Goal: Task Accomplishment & Management: Use online tool/utility

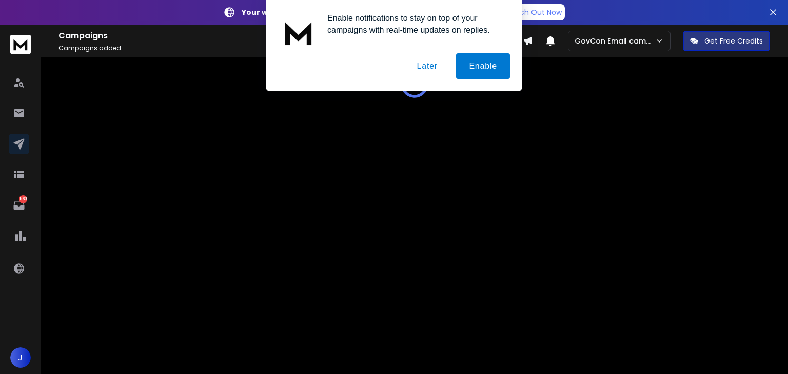
click at [437, 72] on button "Later" at bounding box center [427, 66] width 46 height 26
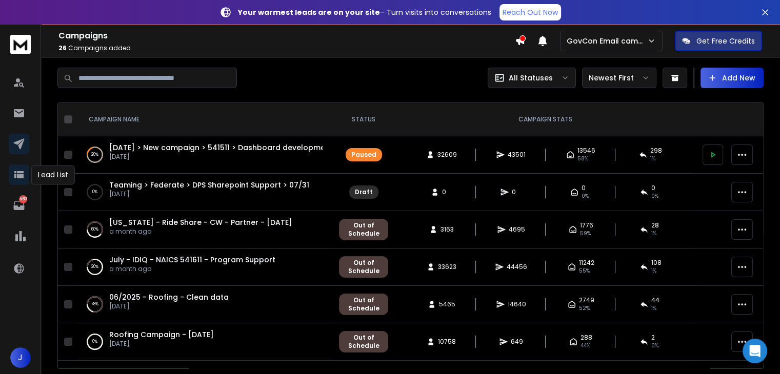
click at [17, 180] on icon at bounding box center [19, 175] width 12 height 12
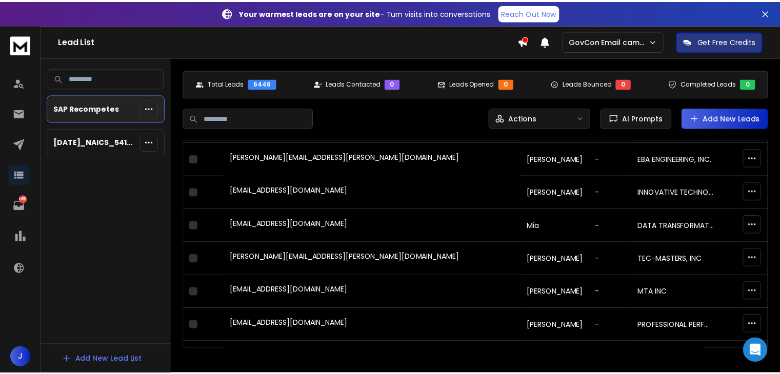
scroll to position [769, 0]
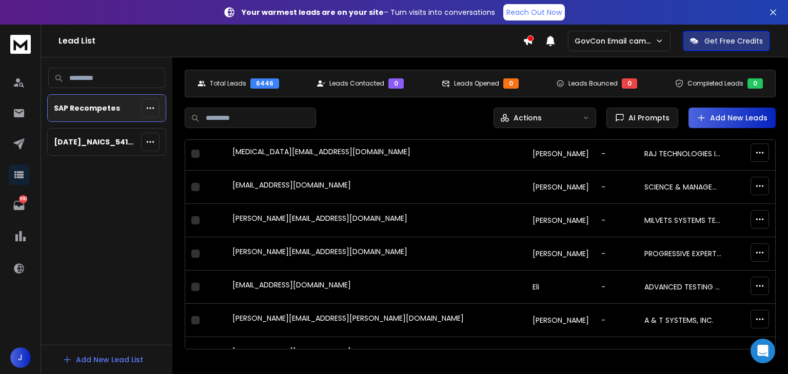
click at [751, 118] on link "Add New Leads" at bounding box center [731, 118] width 71 height 10
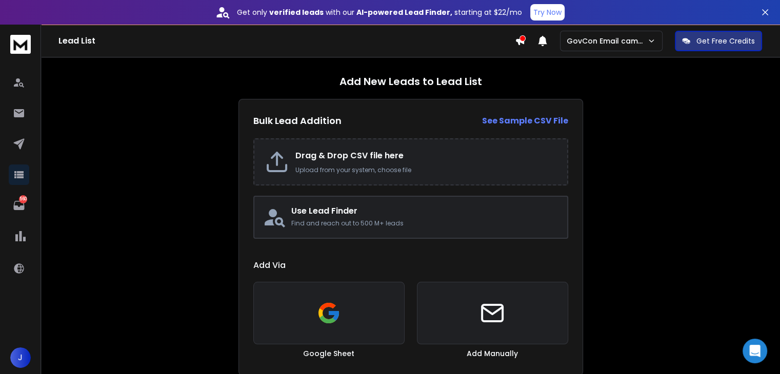
scroll to position [2, 0]
click at [479, 307] on div at bounding box center [492, 313] width 151 height 63
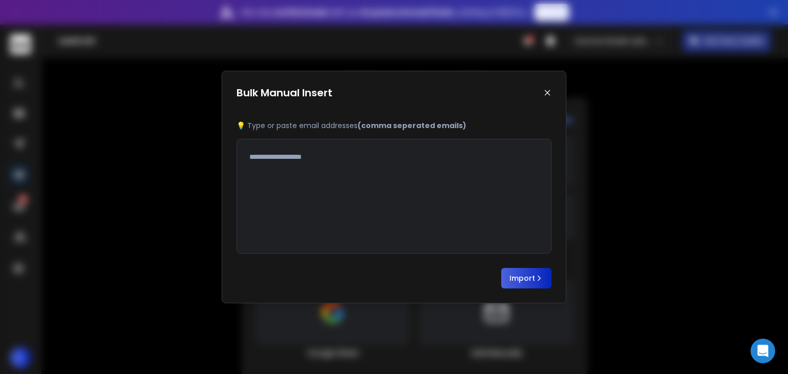
click at [550, 97] on div "Bulk Manual Insert" at bounding box center [393, 93] width 315 height 14
click at [544, 94] on icon at bounding box center [547, 93] width 8 height 8
